Goal: Task Accomplishment & Management: Use online tool/utility

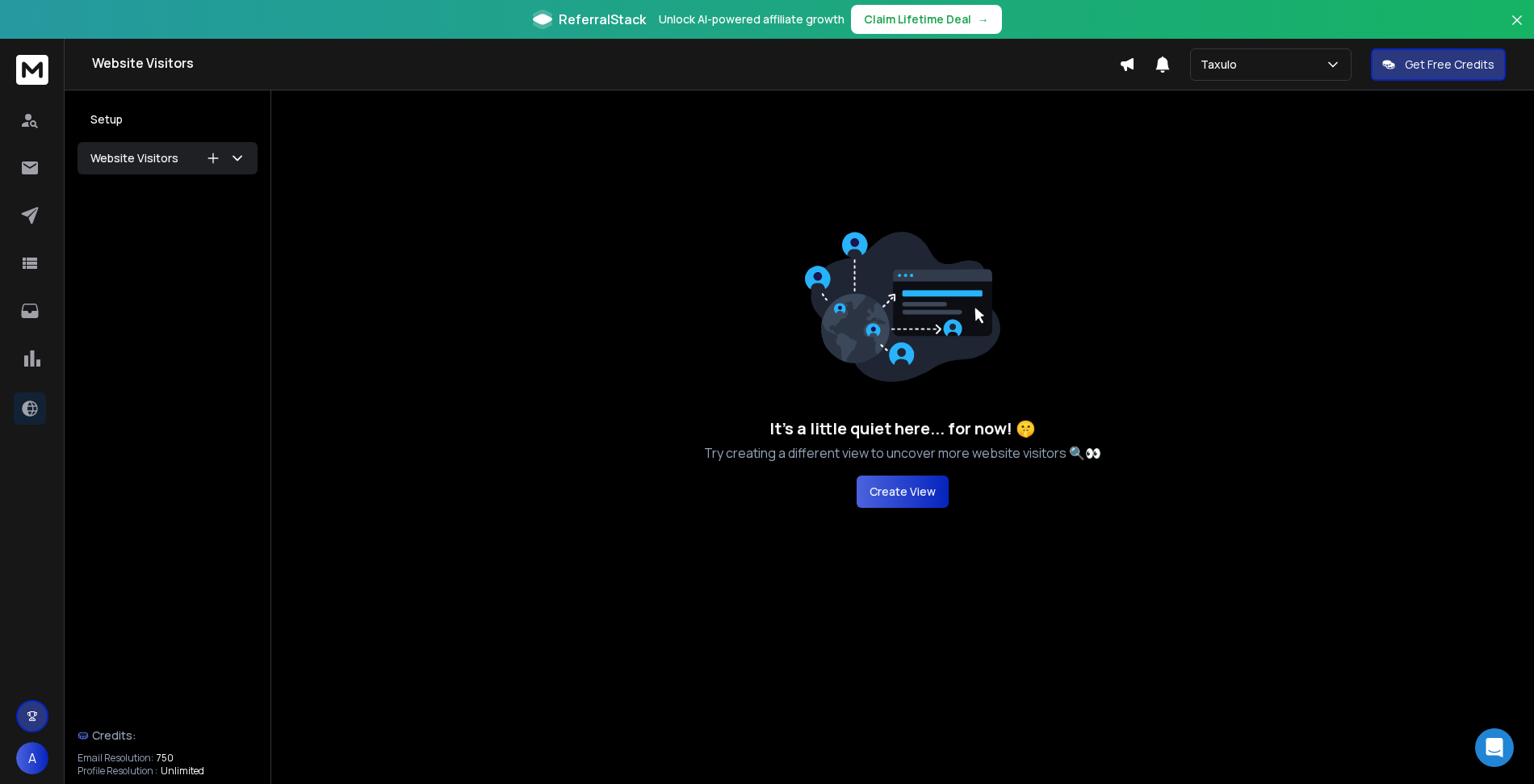
click at [164, 159] on button "Website Visitors" at bounding box center [168, 158] width 180 height 32
click at [161, 225] on div "Topline Signal Leads" at bounding box center [152, 227] width 110 height 16
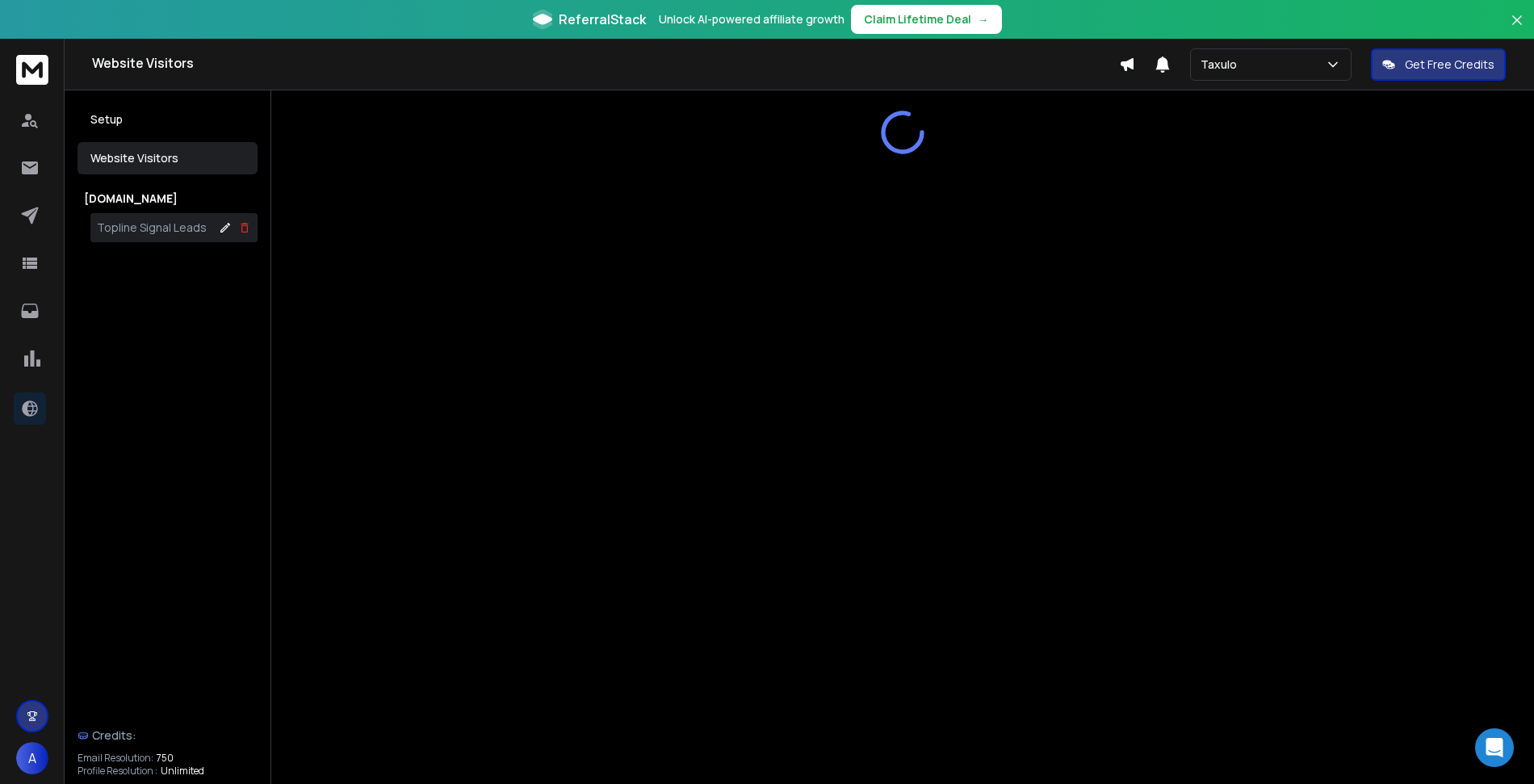
click at [224, 227] on icon at bounding box center [225, 227] width 10 height 10
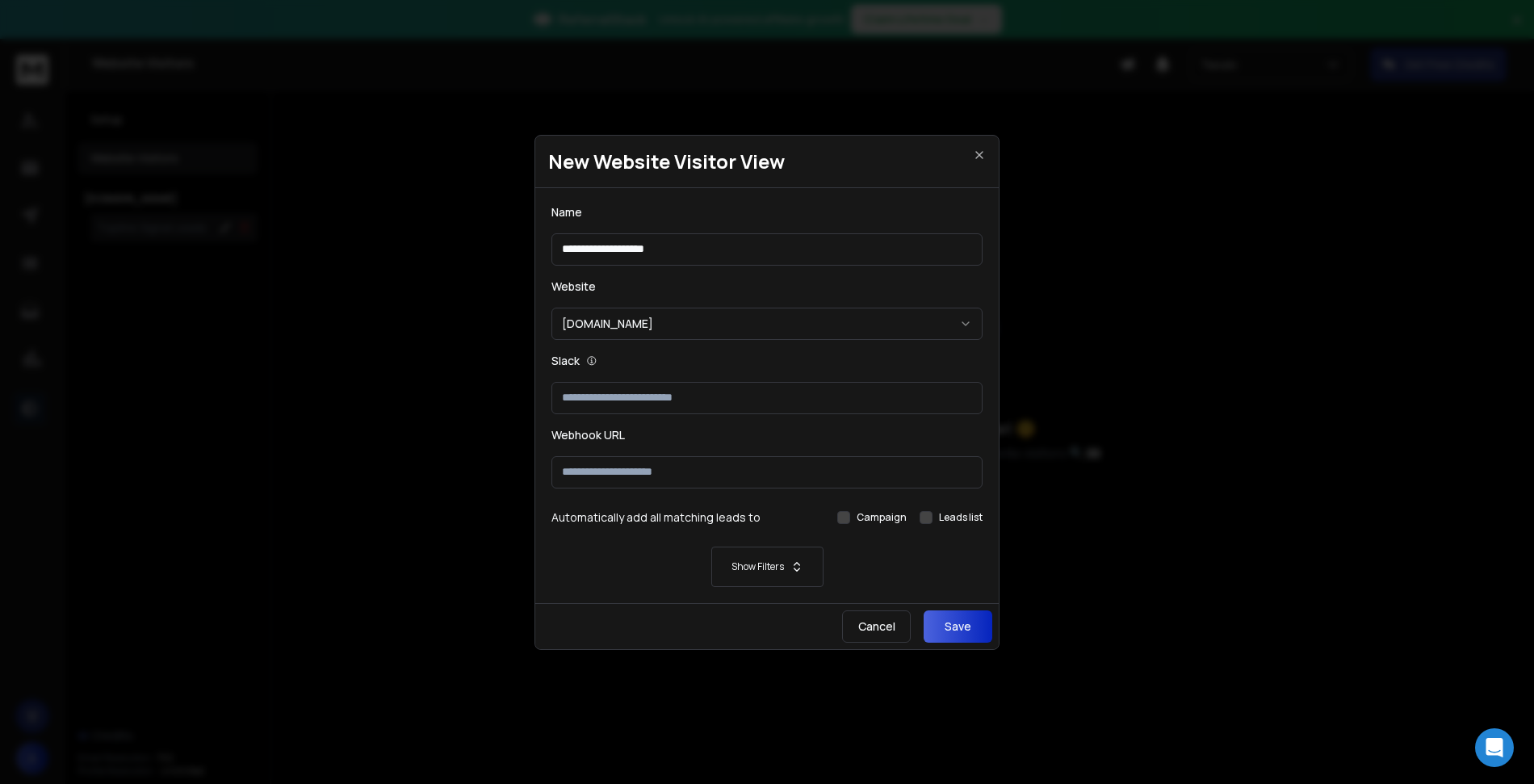
click at [660, 480] on input at bounding box center [767, 472] width 431 height 32
paste input "**********"
type input "**********"
click at [969, 625] on button "Save" at bounding box center [958, 626] width 69 height 32
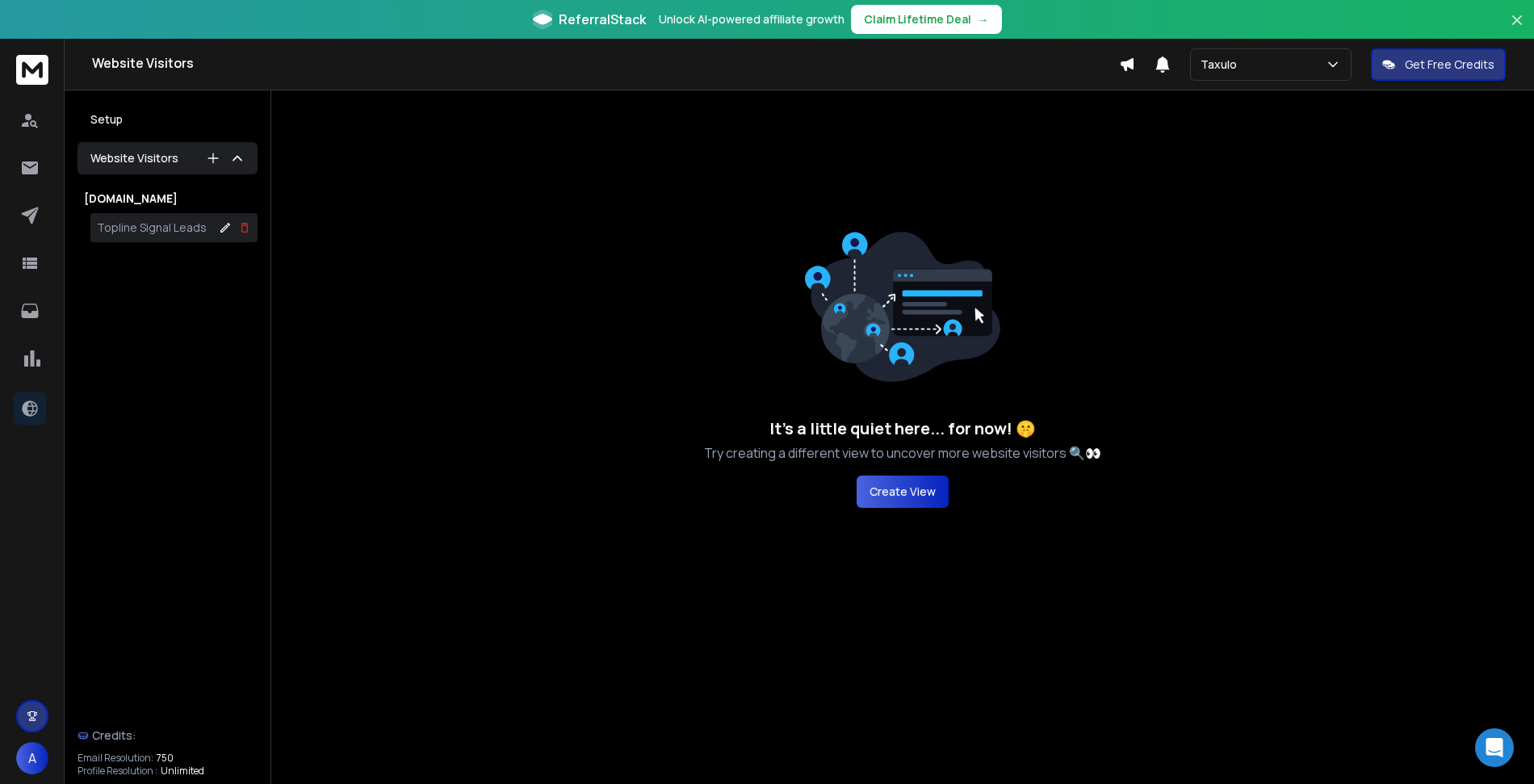
click at [140, 165] on button "Website Visitors" at bounding box center [168, 158] width 180 height 32
click at [141, 162] on button "Website Visitors" at bounding box center [168, 158] width 180 height 32
click at [168, 227] on div "Topline Signal Leads" at bounding box center [152, 227] width 110 height 16
click at [218, 228] on div "Topline Signal Leads" at bounding box center [173, 227] width 167 height 29
click at [163, 160] on button "Website Visitors" at bounding box center [168, 158] width 180 height 32
